Goal: Task Accomplishment & Management: Manage account settings

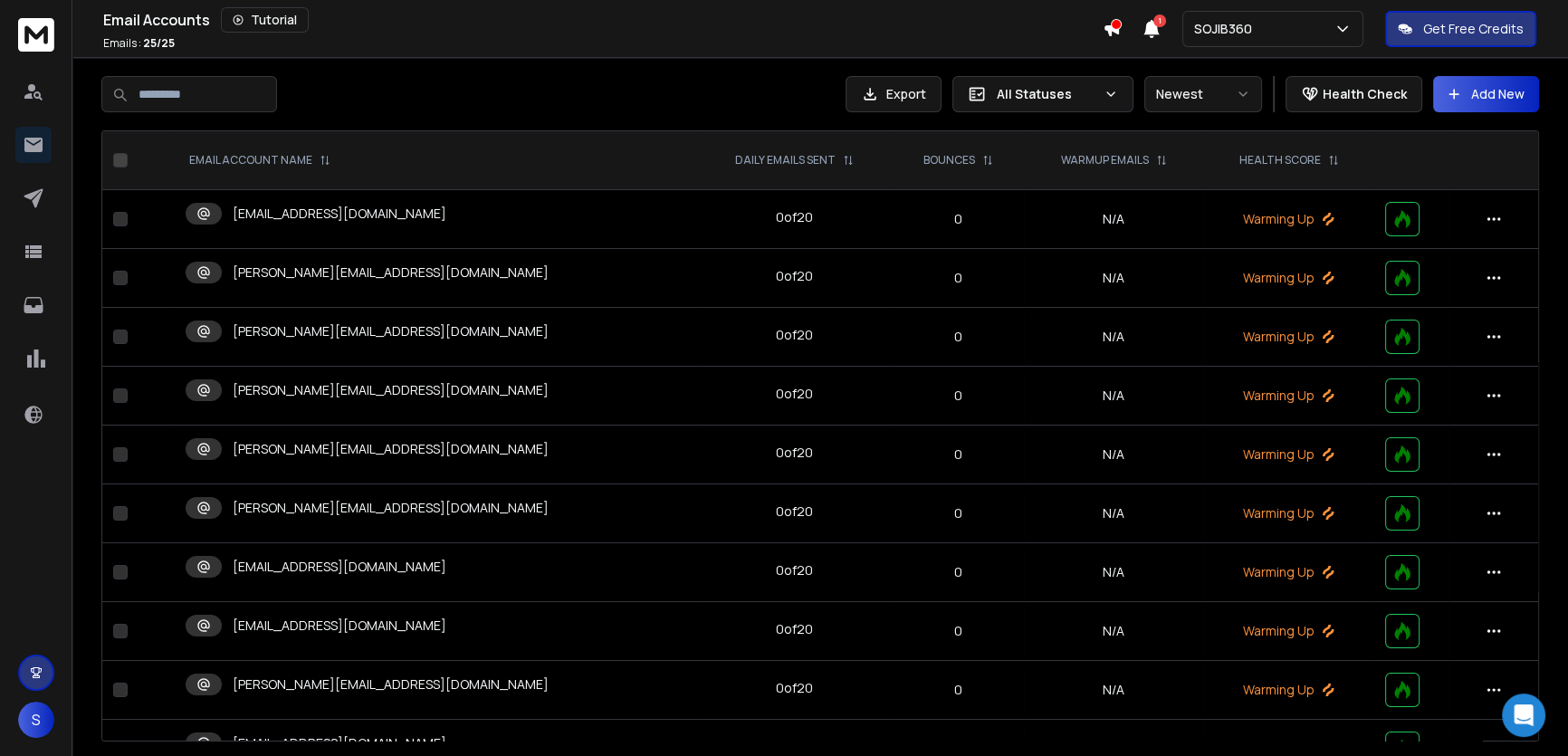
click at [12, 205] on div "S" at bounding box center [36, 378] width 72 height 756
click at [49, 188] on link at bounding box center [33, 198] width 36 height 36
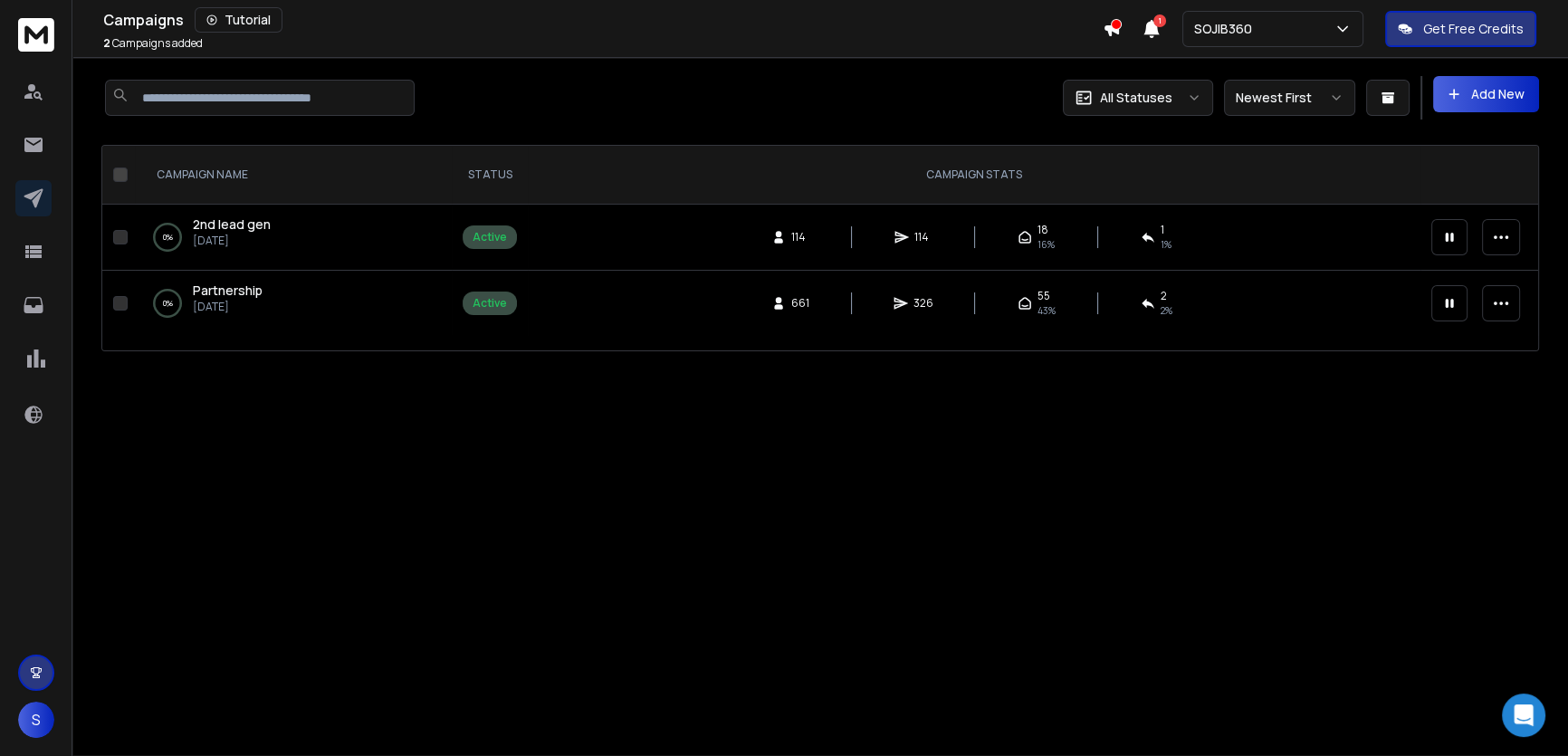
click at [1167, 28] on div "1 SOJIB360 Get Free Credits" at bounding box center [1319, 28] width 434 height 36
click at [1160, 29] on icon at bounding box center [1151, 28] width 17 height 19
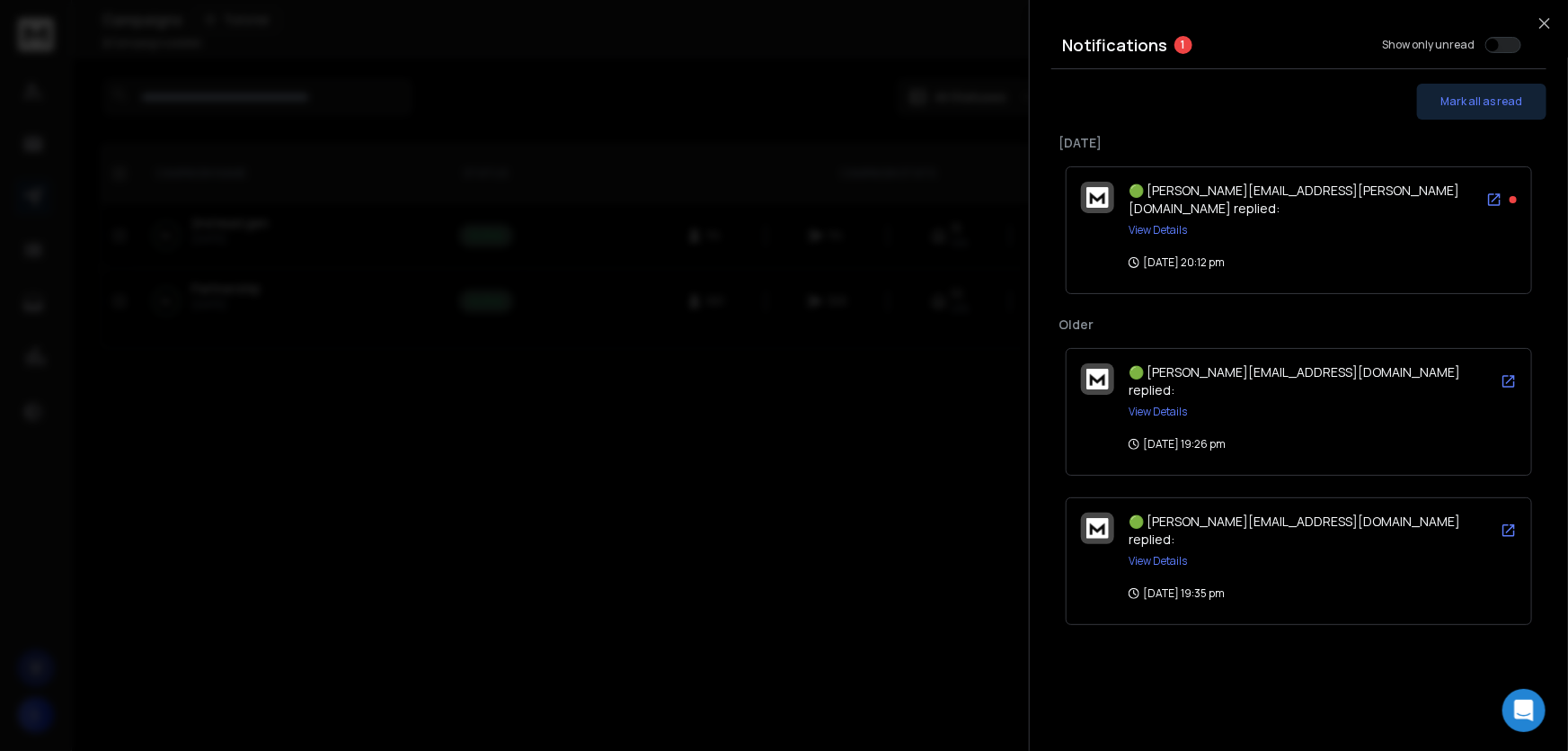
drag, startPoint x: 1493, startPoint y: 94, endPoint x: 980, endPoint y: 272, distance: 543.0
click at [1492, 95] on span "Mark all as read" at bounding box center [1482, 102] width 82 height 15
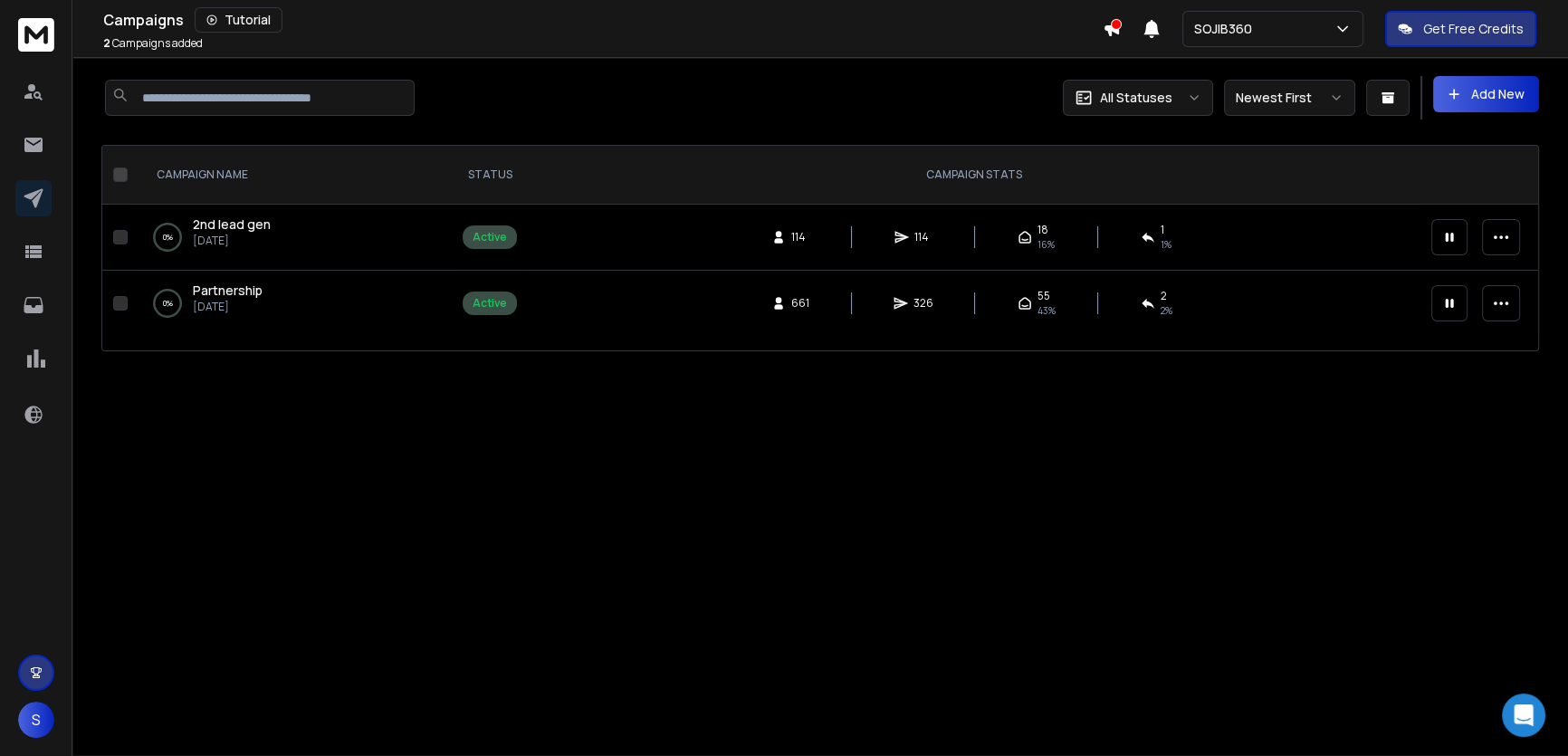
click at [339, 225] on div "0 % 2nd lead gen [DATE]" at bounding box center [293, 237] width 281 height 44
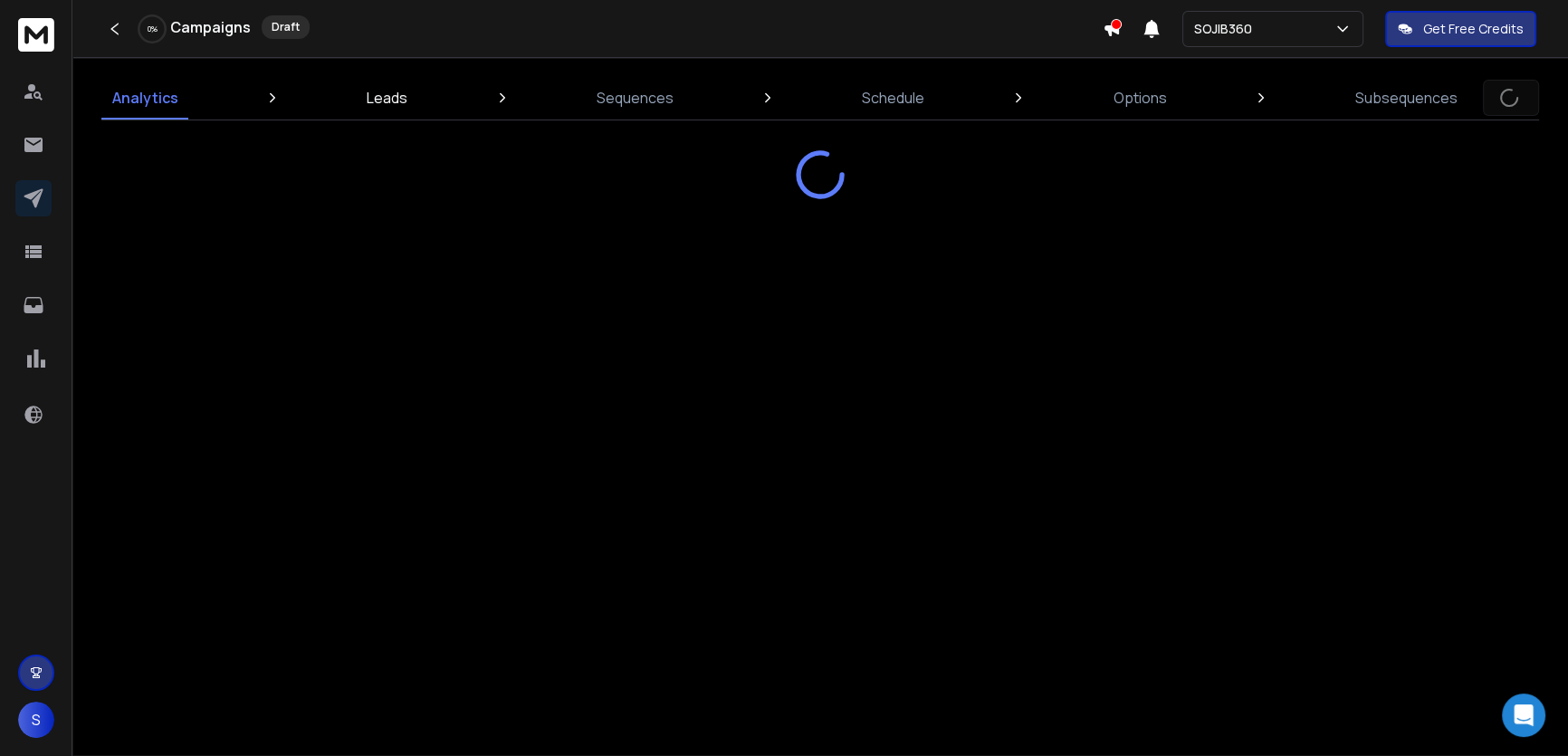
click at [371, 108] on link "Leads" at bounding box center [387, 97] width 62 height 44
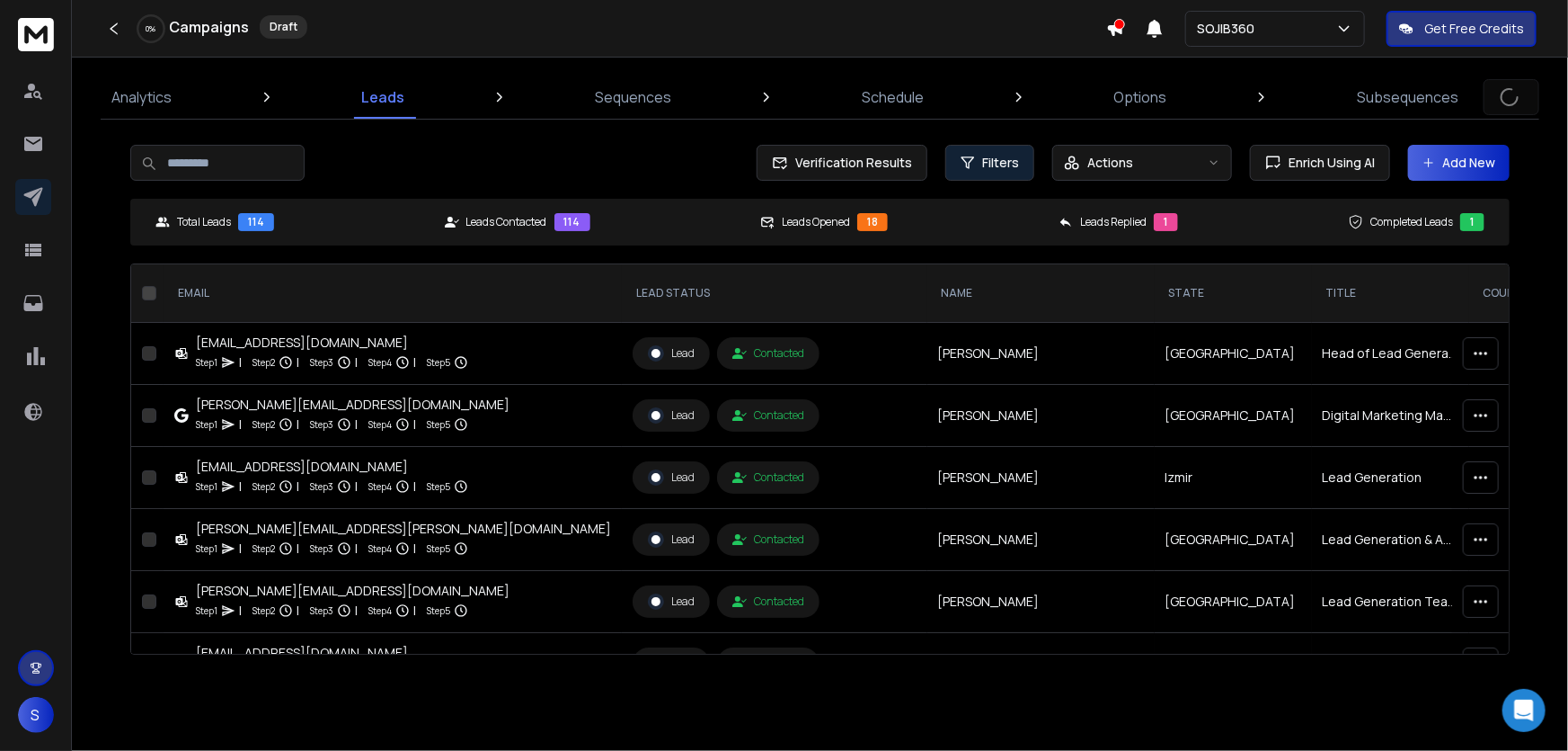
click at [970, 165] on polygon "button" at bounding box center [968, 163] width 12 height 11
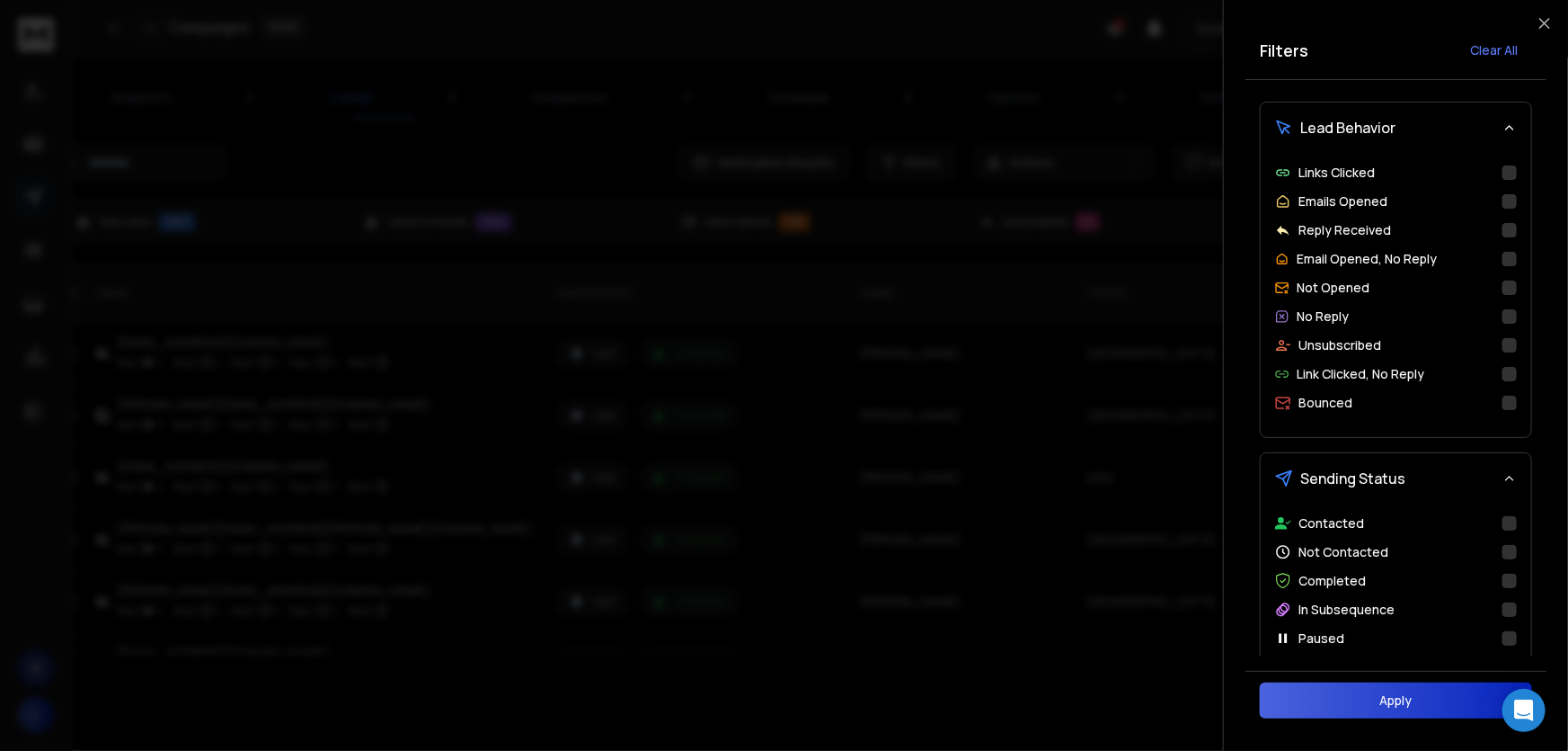
click at [1502, 406] on button "Bounced" at bounding box center [1509, 403] width 15 height 15
click at [1336, 697] on button "Apply" at bounding box center [1395, 700] width 272 height 36
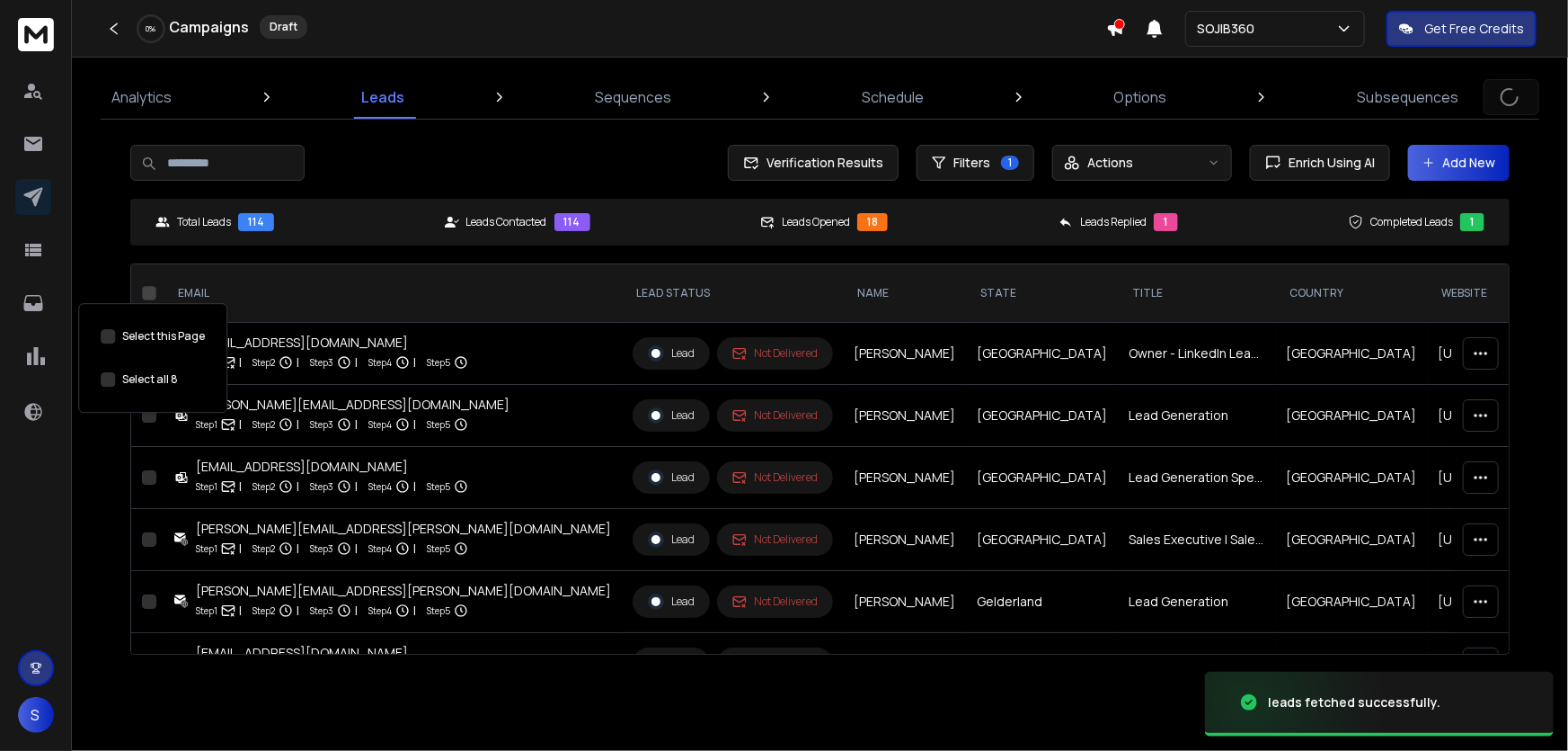
click at [150, 290] on button "Select this Page" at bounding box center [149, 292] width 15 height 15
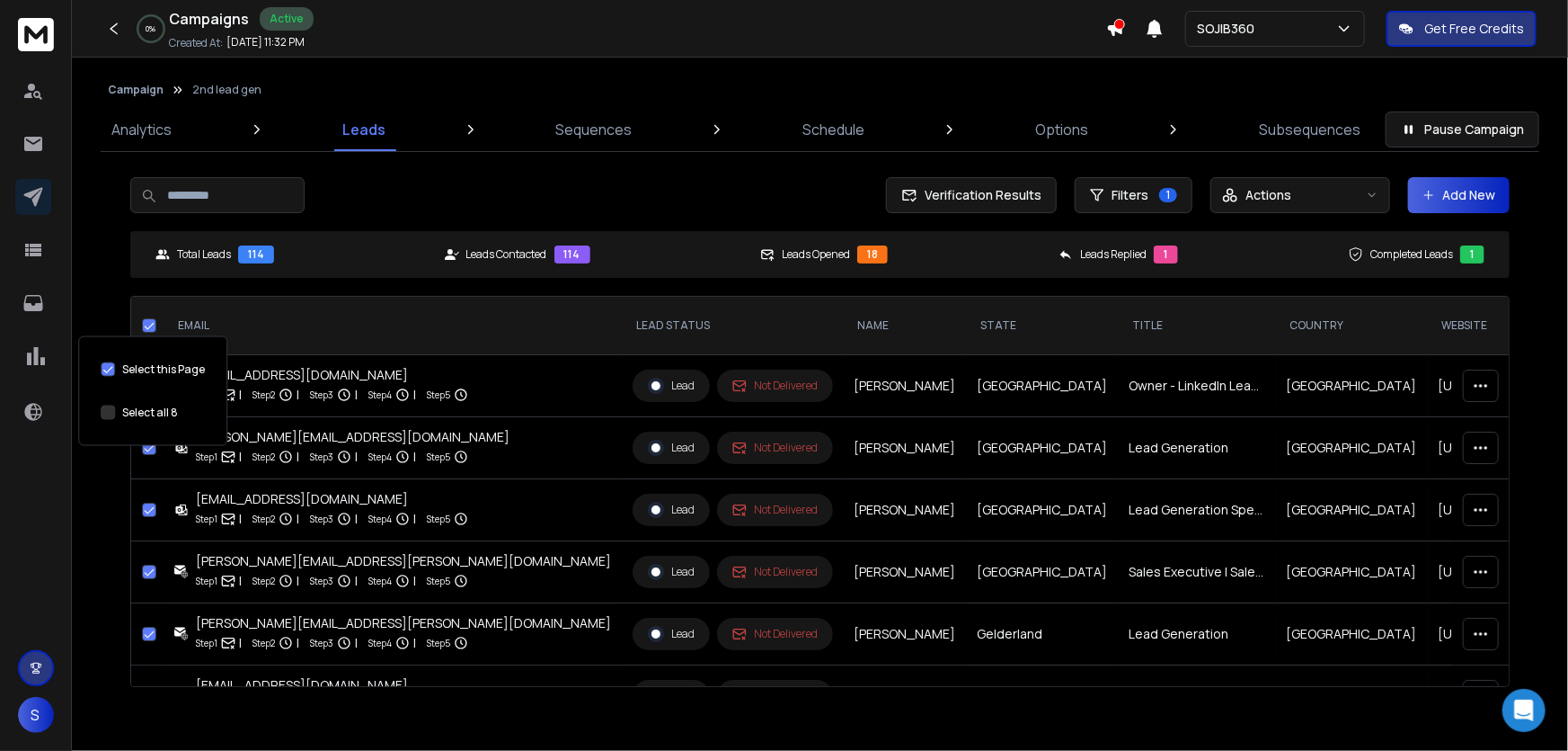
click at [146, 373] on label "Select this Page" at bounding box center [163, 369] width 82 height 15
click at [1481, 397] on button "button" at bounding box center [1479, 385] width 36 height 32
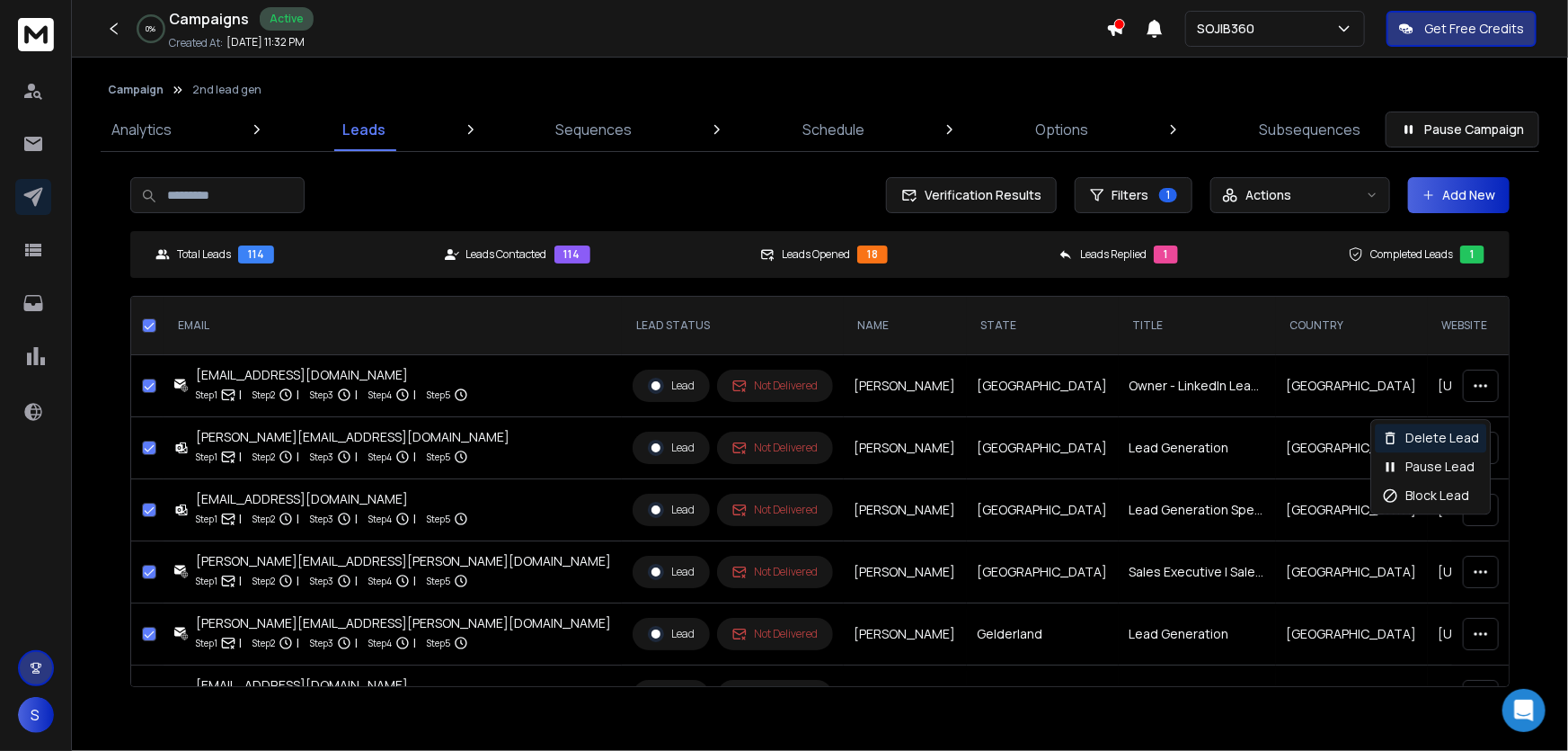
click at [1434, 431] on p "Delete Lead" at bounding box center [1442, 437] width 74 height 18
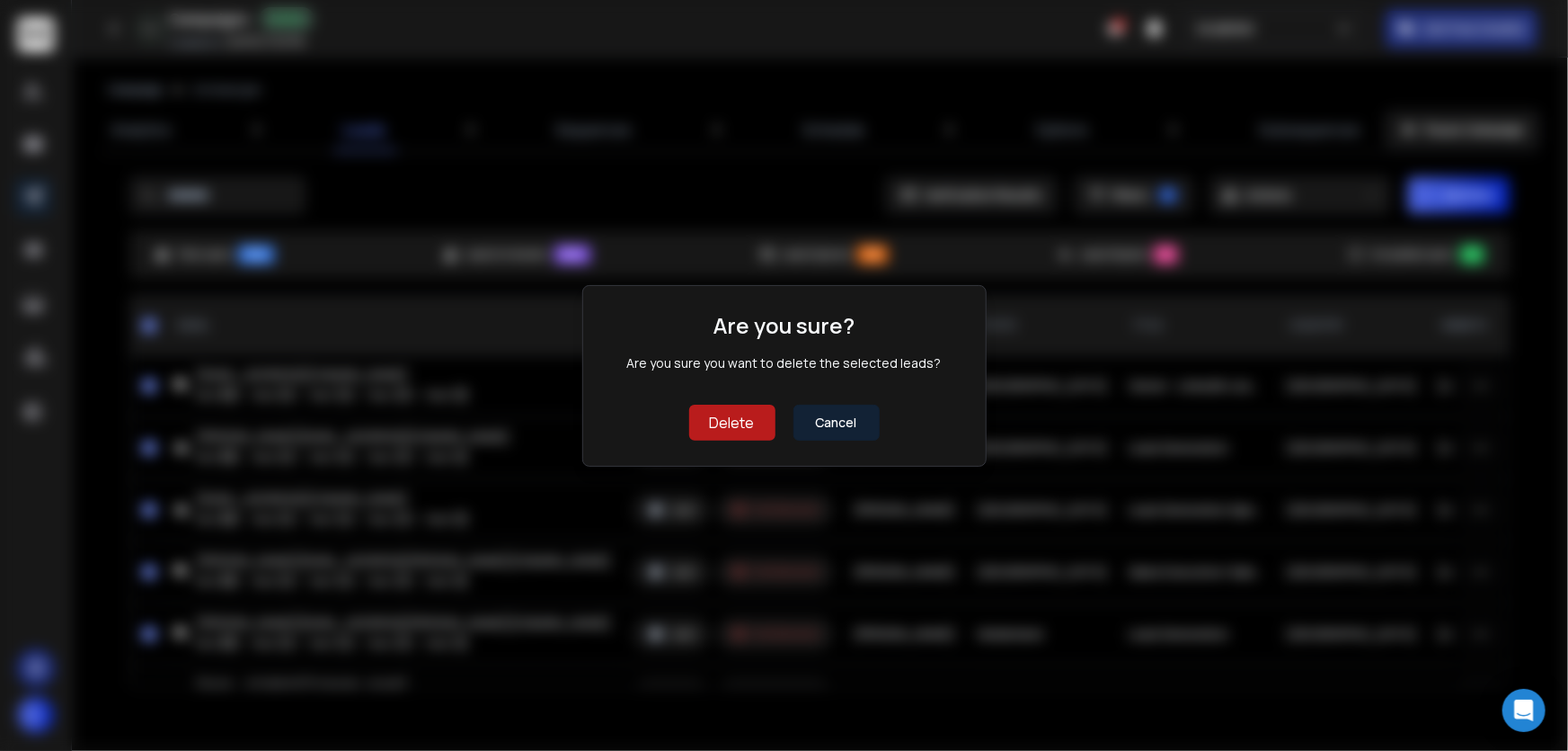
click at [756, 407] on button "Delete" at bounding box center [731, 422] width 86 height 36
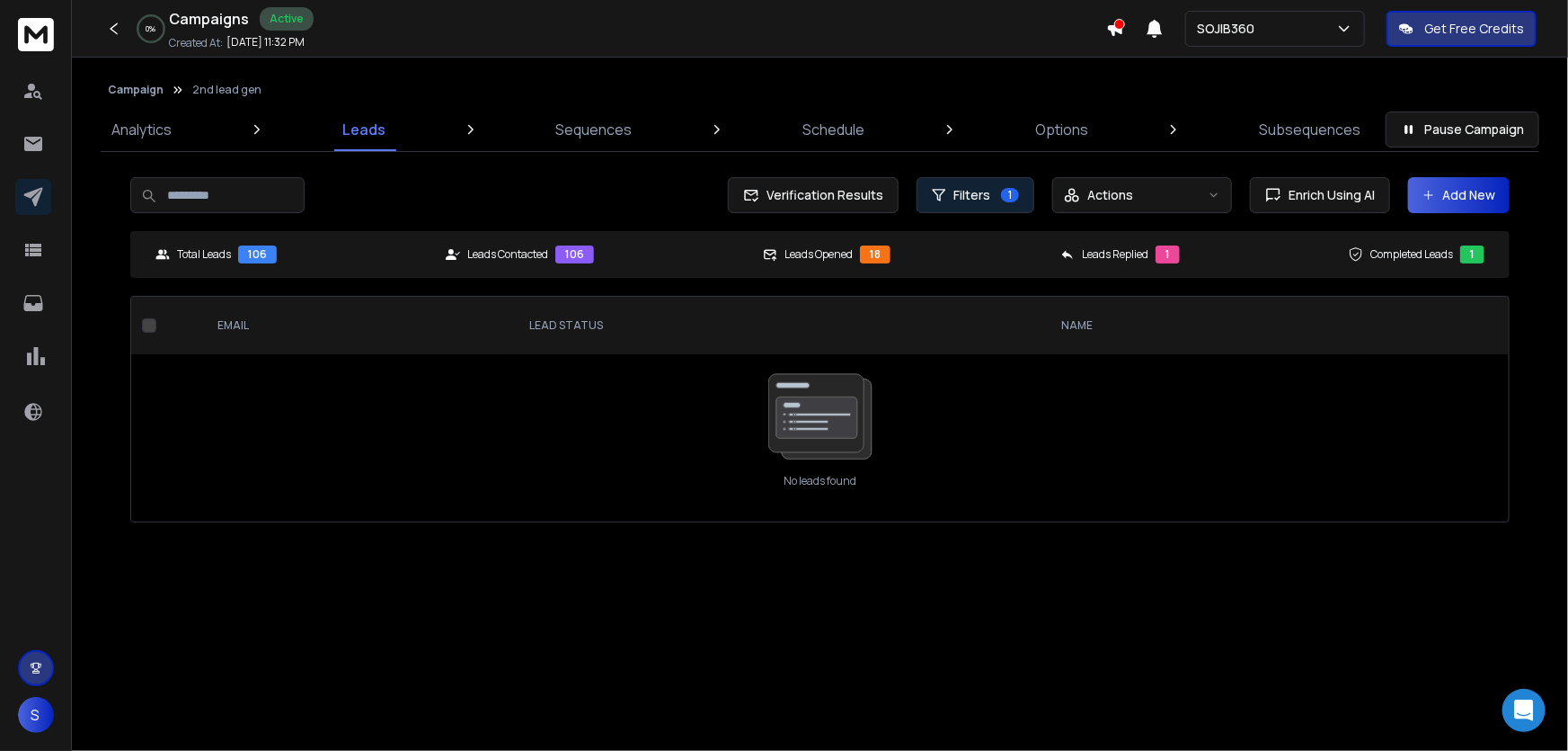
click at [1001, 188] on button "Filters 1" at bounding box center [975, 195] width 118 height 36
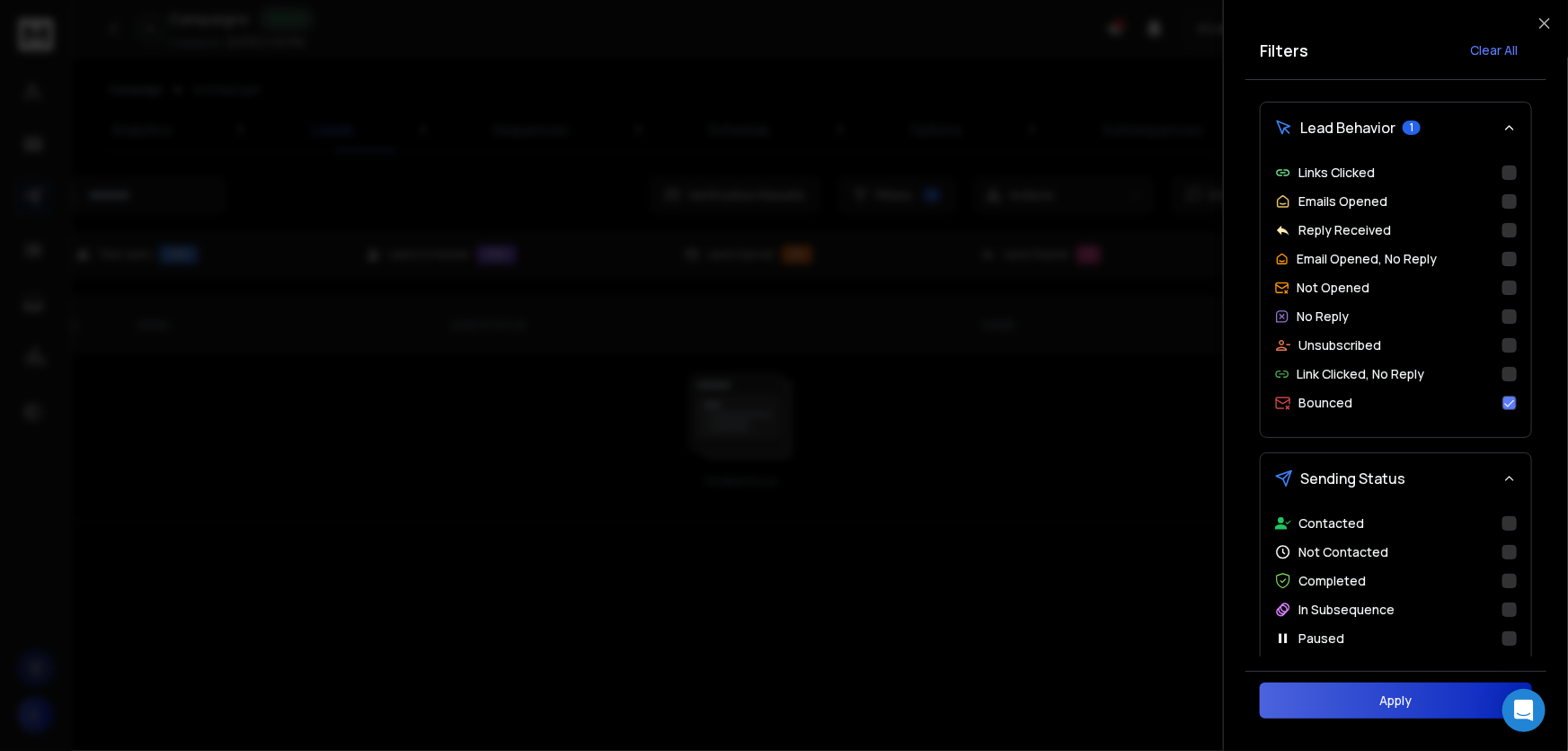
click at [1393, 699] on button "Apply" at bounding box center [1395, 700] width 272 height 36
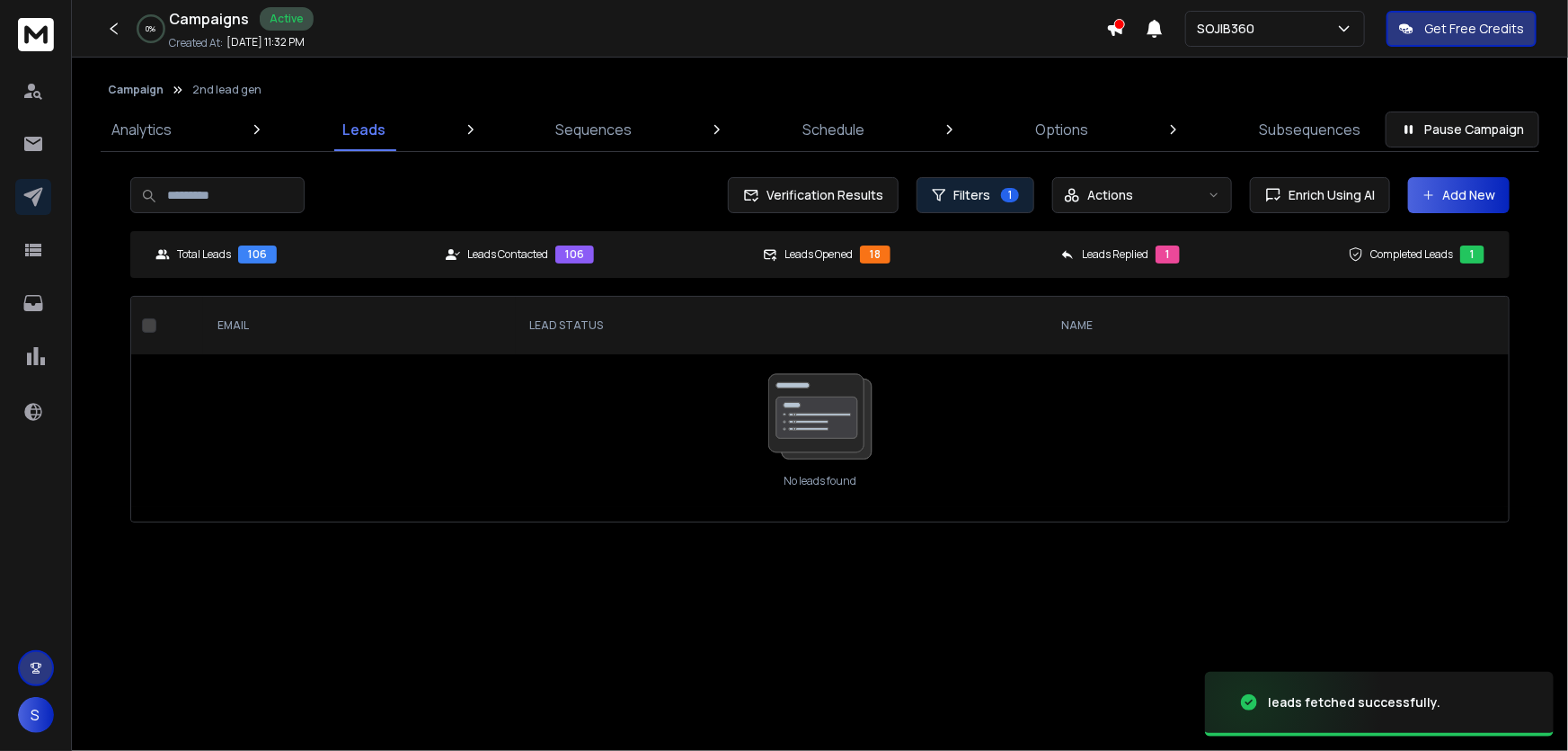
click at [997, 195] on button "Filters 1" at bounding box center [975, 195] width 118 height 36
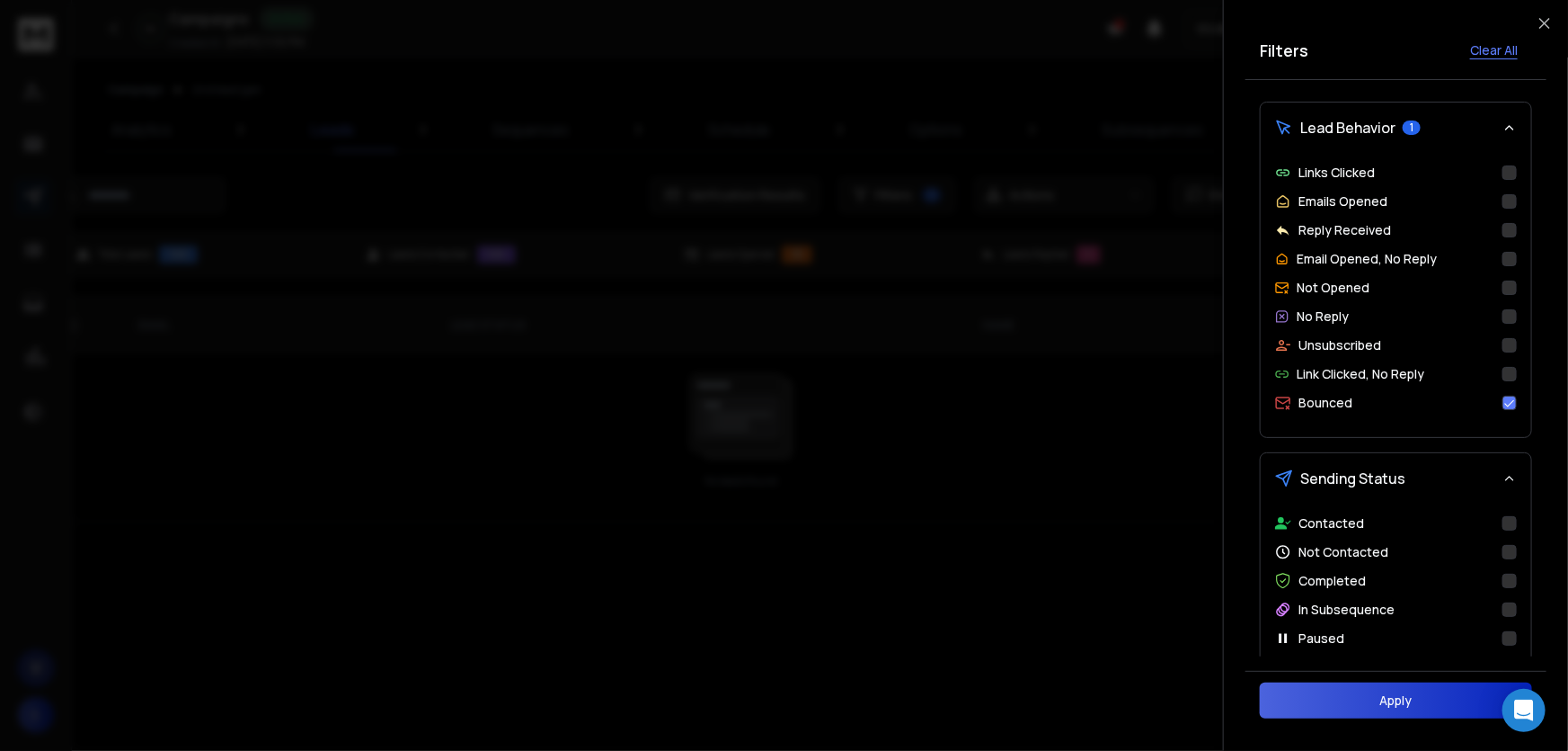
click at [1483, 41] on button "Clear All" at bounding box center [1494, 49] width 76 height 36
click at [1346, 684] on button "Apply" at bounding box center [1395, 700] width 272 height 36
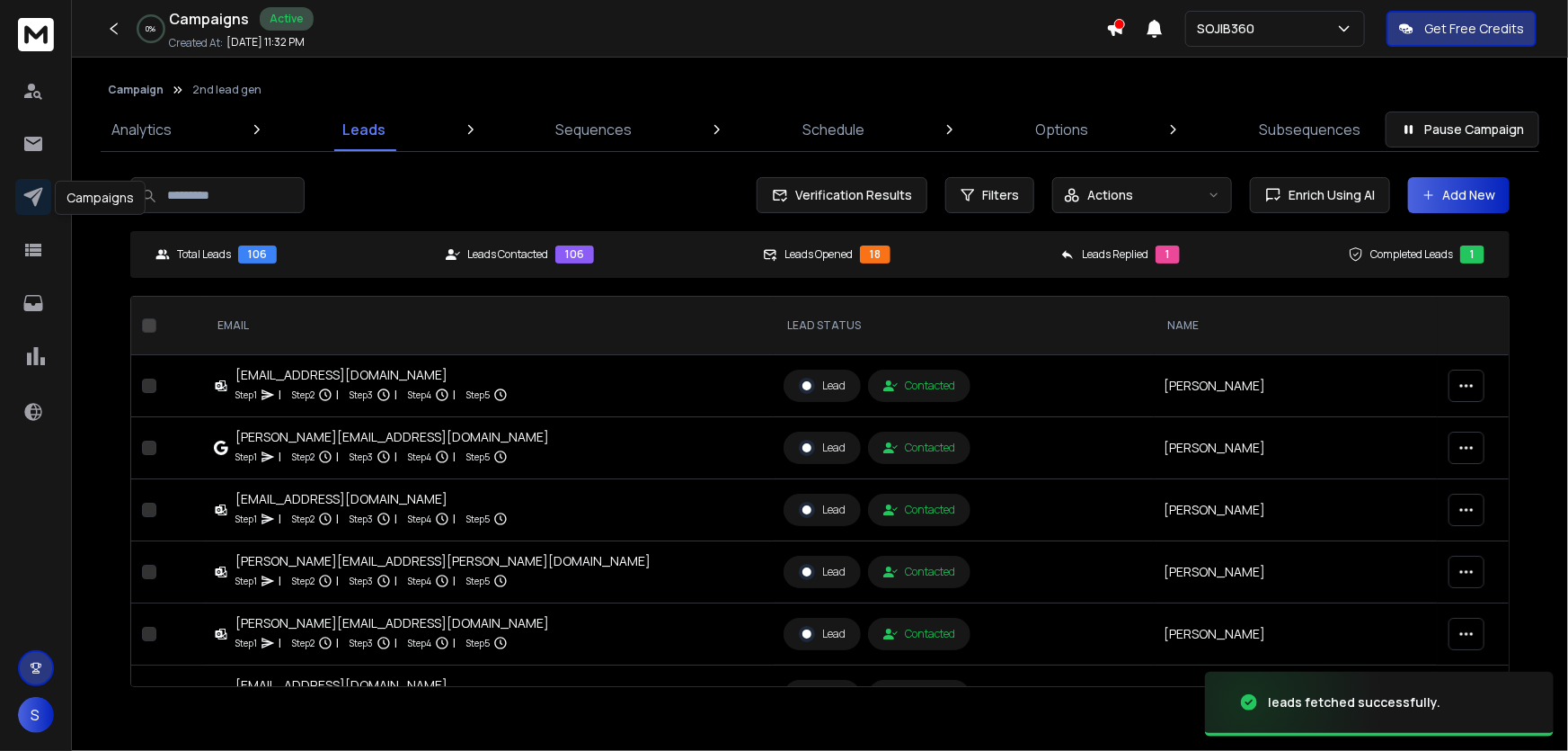
click at [26, 200] on icon at bounding box center [33, 196] width 21 height 21
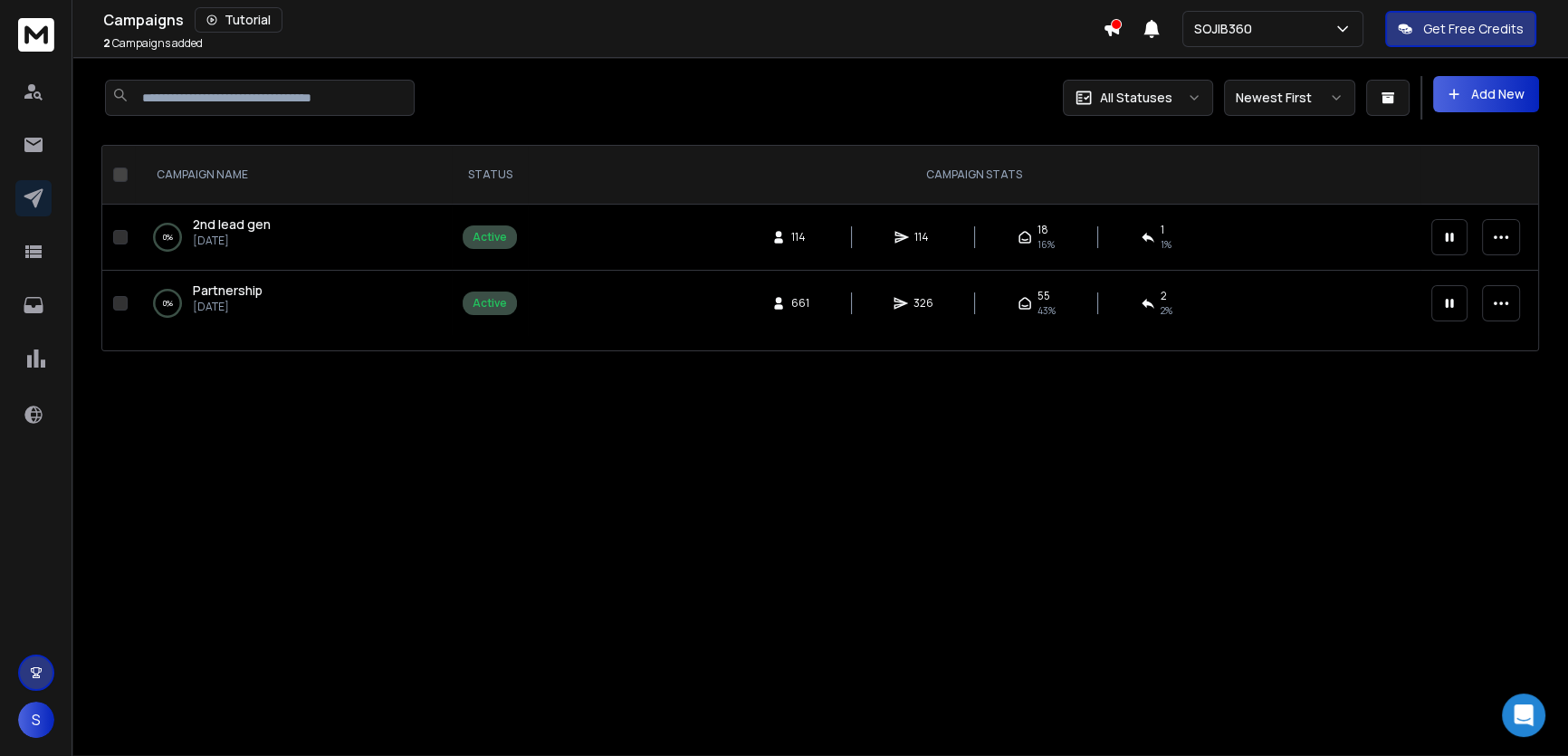
click at [285, 216] on div "0 % 2nd lead gen [DATE]" at bounding box center [293, 237] width 281 height 44
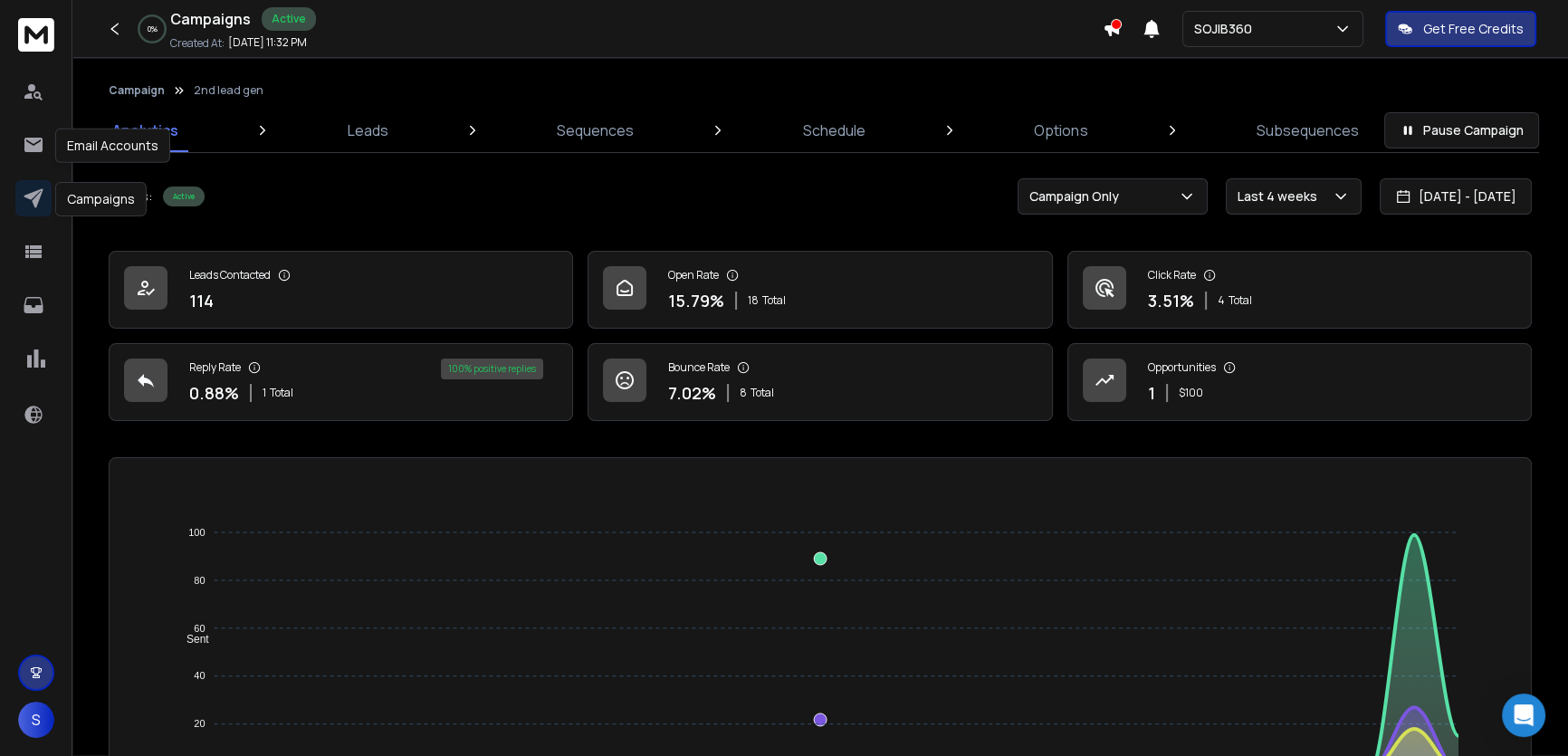
click at [45, 208] on link at bounding box center [33, 198] width 36 height 36
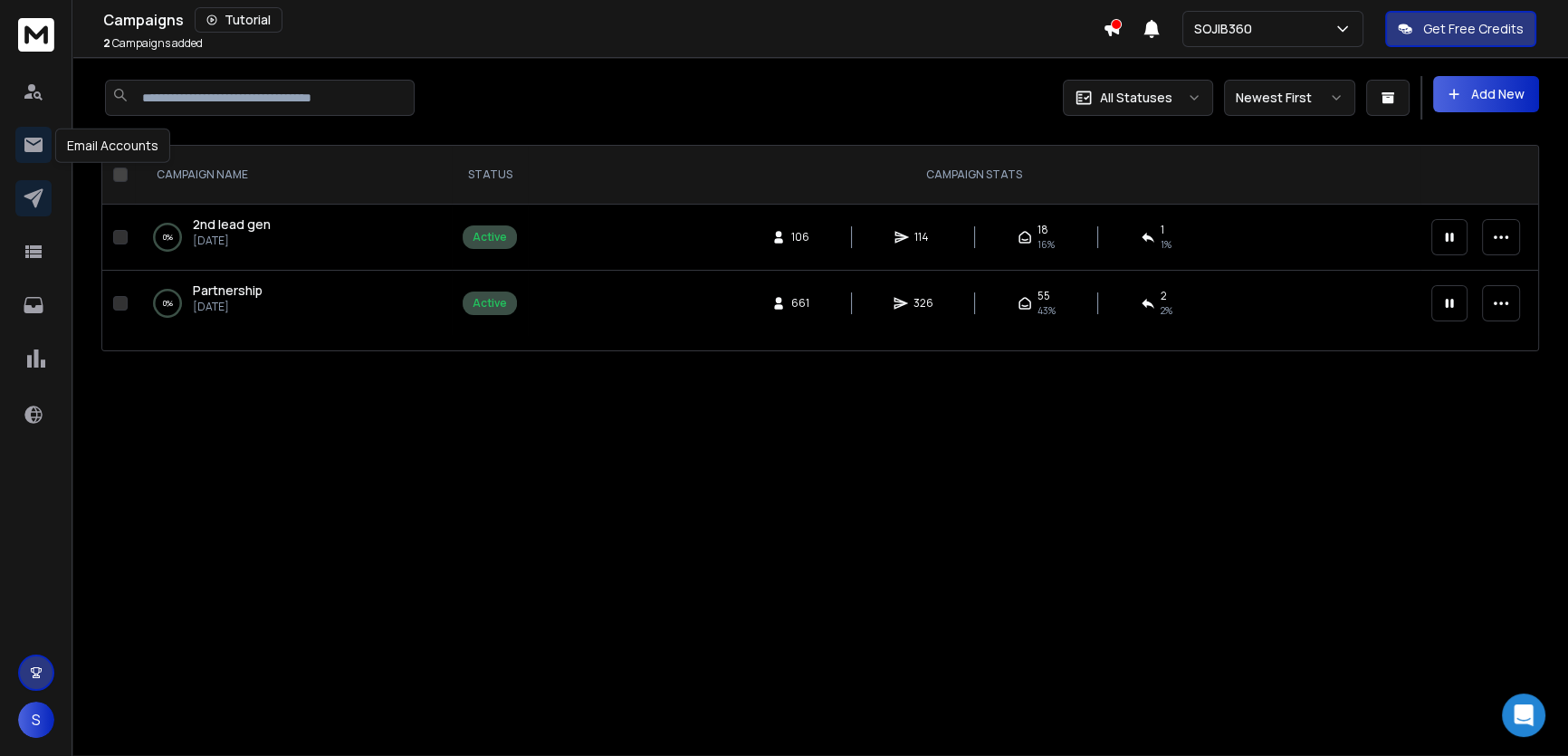
click at [45, 154] on link at bounding box center [33, 144] width 36 height 36
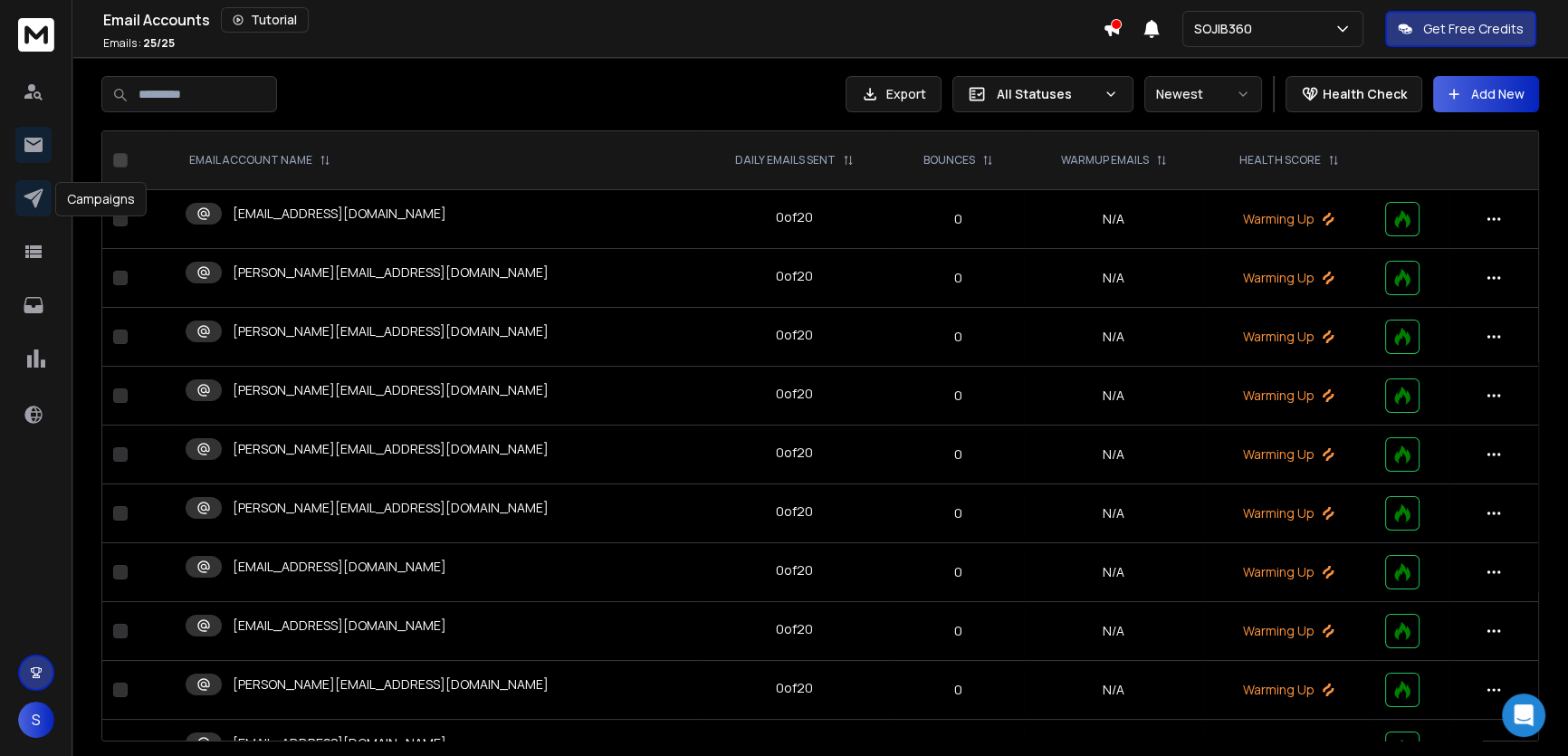
click at [39, 211] on link at bounding box center [33, 198] width 36 height 36
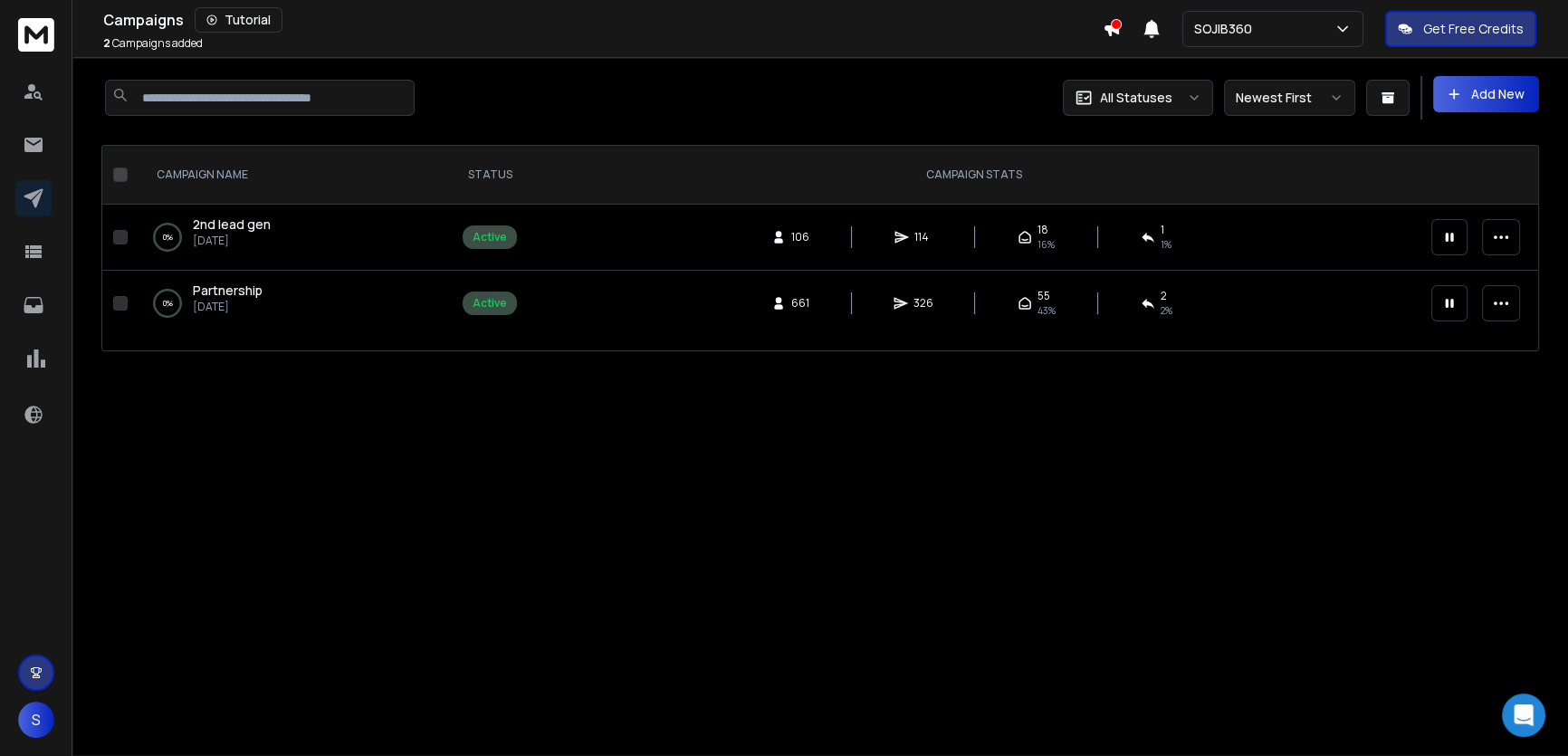
scroll to position [94, 0]
